Goal: Communication & Community: Answer question/provide support

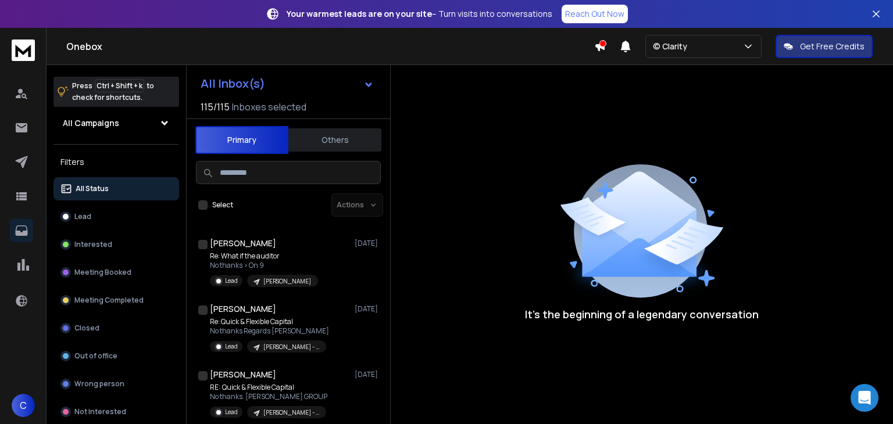
click at [284, 248] on div "[PERSON_NAME] [DATE]" at bounding box center [295, 244] width 171 height 12
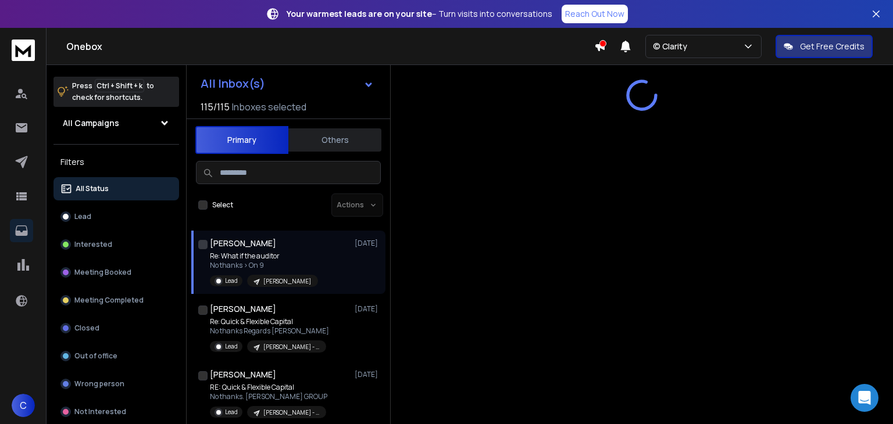
click at [309, 328] on p "No thanks Regards [PERSON_NAME]" at bounding box center [269, 331] width 119 height 9
